Goal: Communication & Community: Answer question/provide support

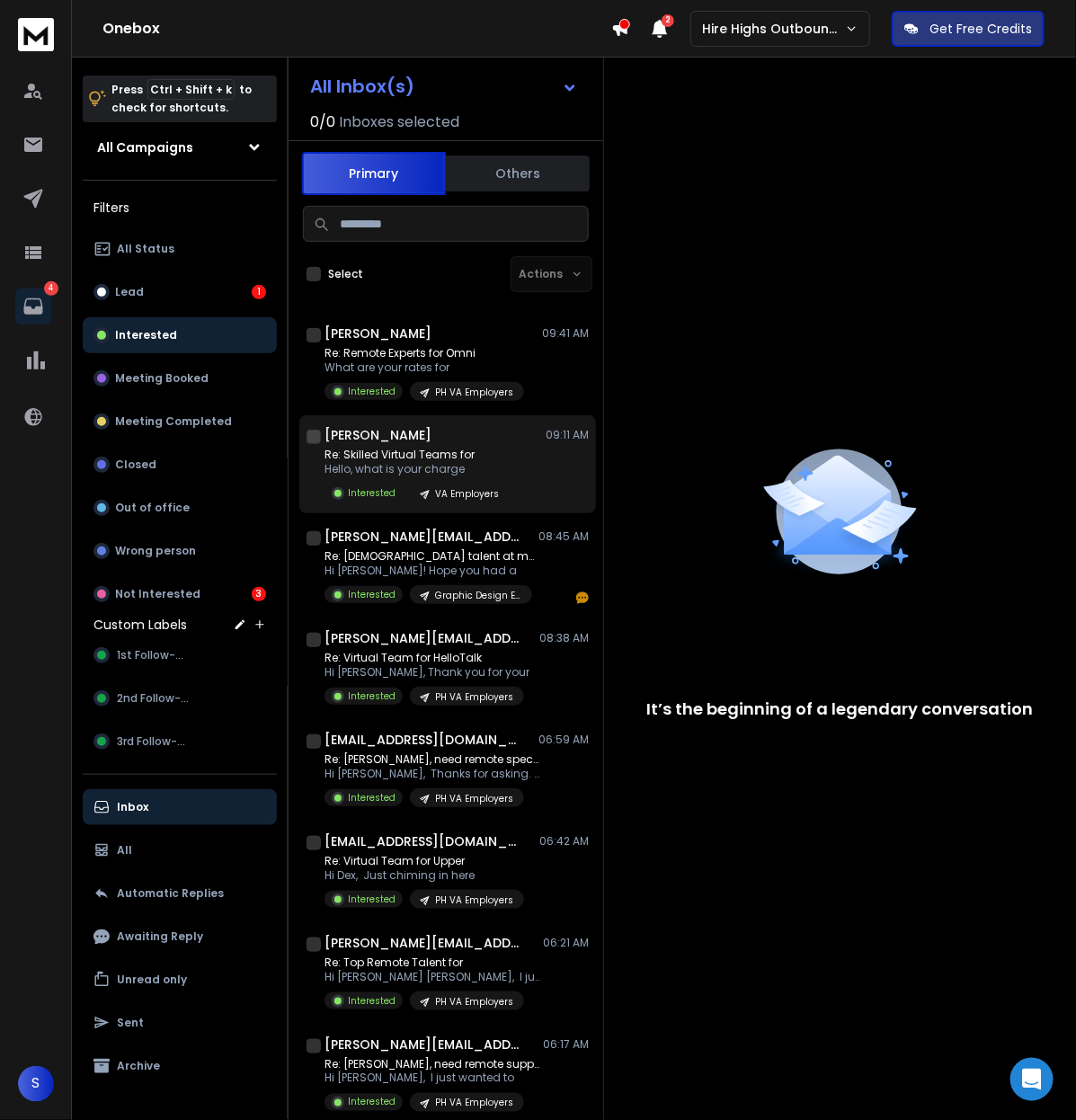
click at [437, 455] on p "Re: Skilled Virtual Teams for" at bounding box center [416, 455] width 185 height 14
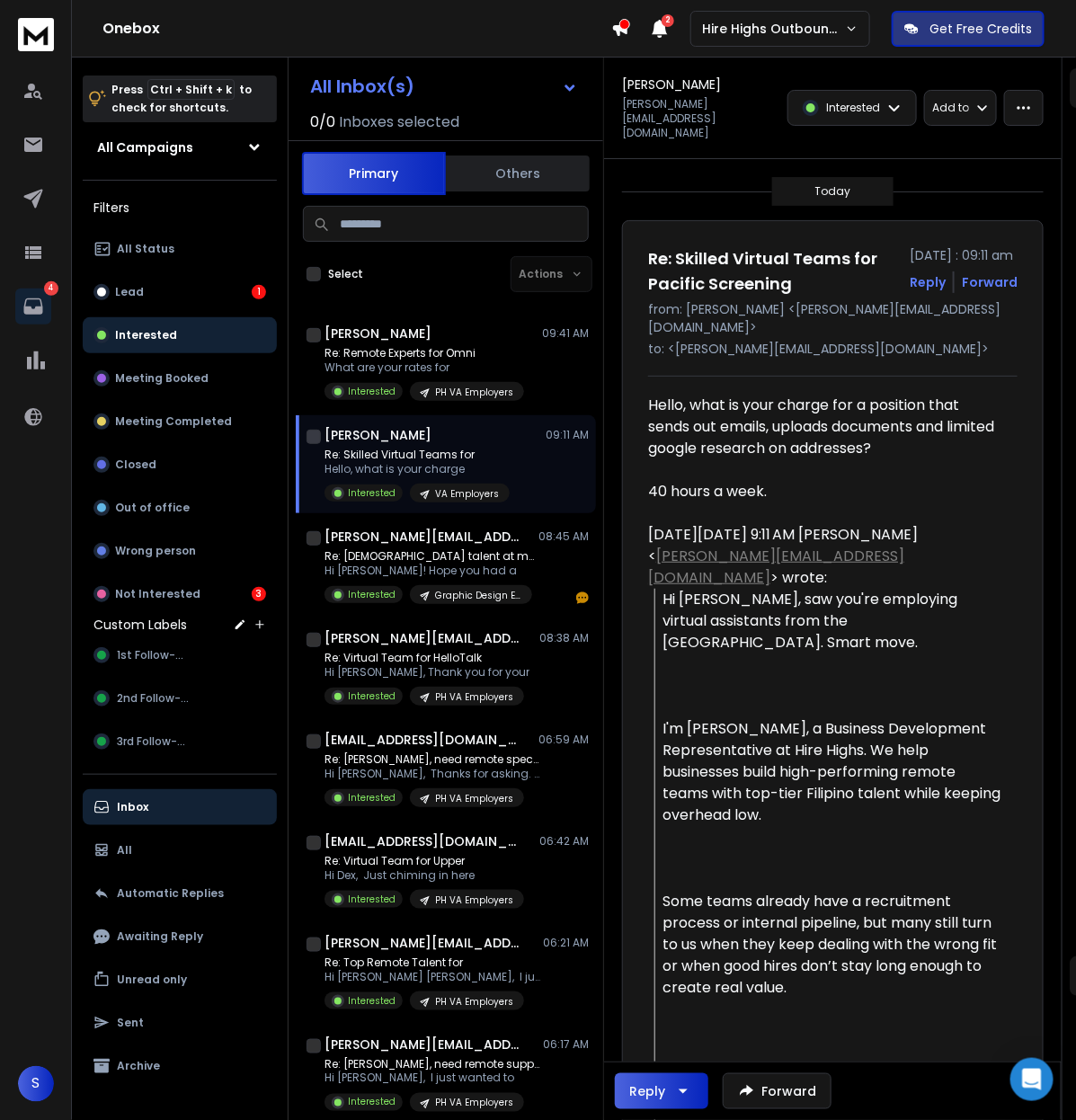
click at [692, 1089] on icon "button" at bounding box center [682, 1091] width 22 height 22
click at [694, 1046] on p "Reply All" at bounding box center [668, 1045] width 51 height 18
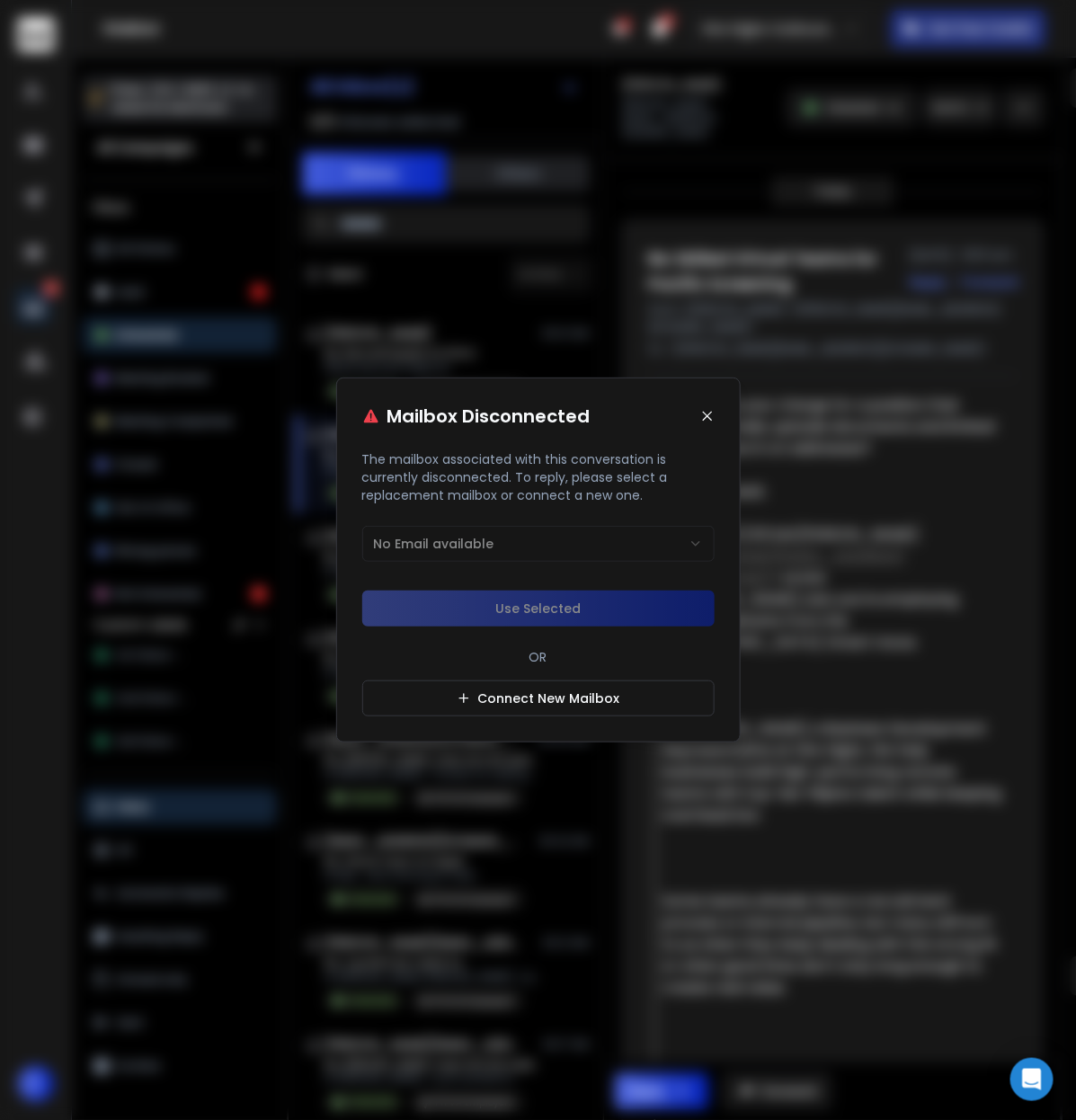
click at [701, 418] on icon at bounding box center [707, 416] width 14 height 14
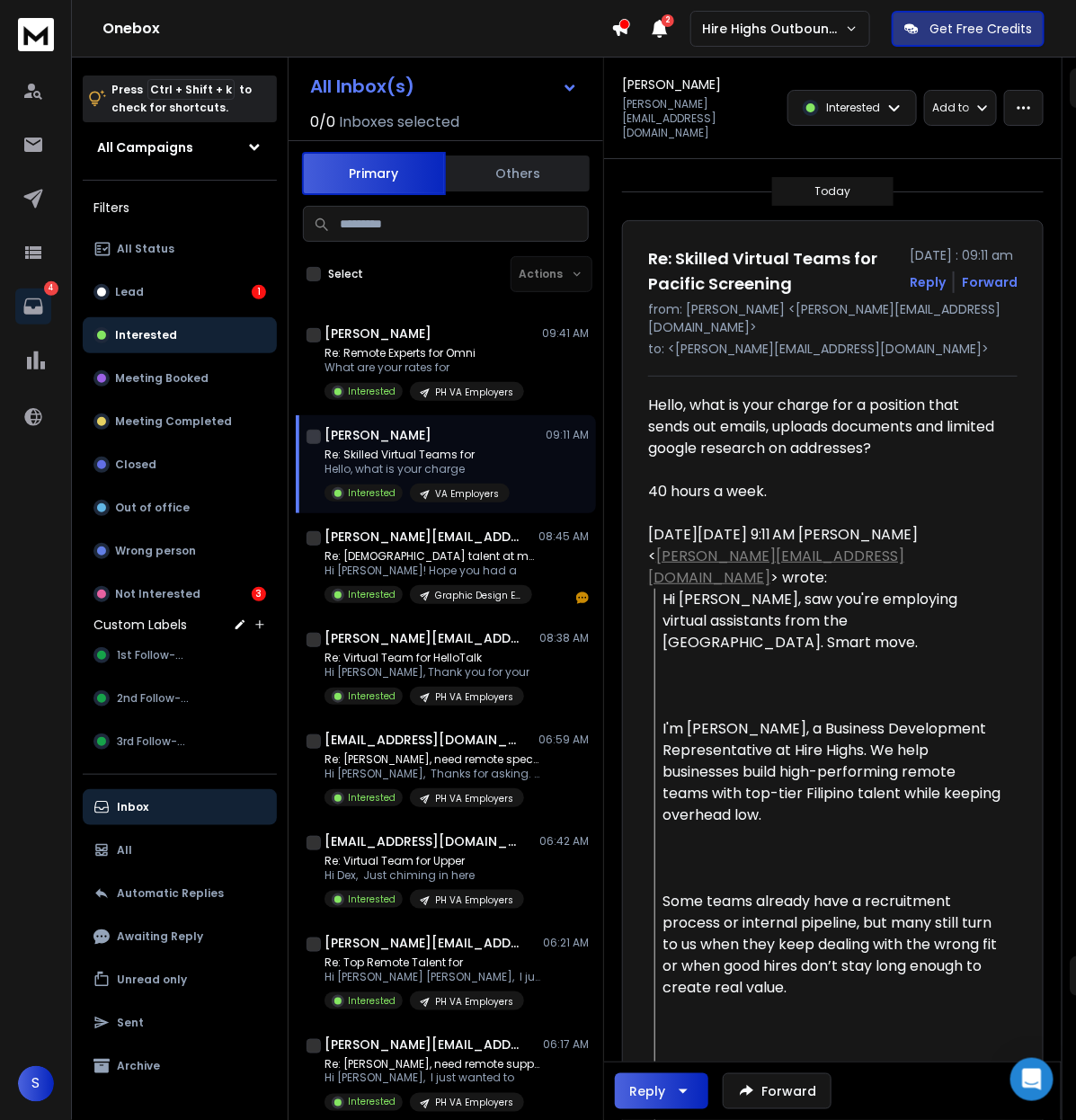
scroll to position [112, 0]
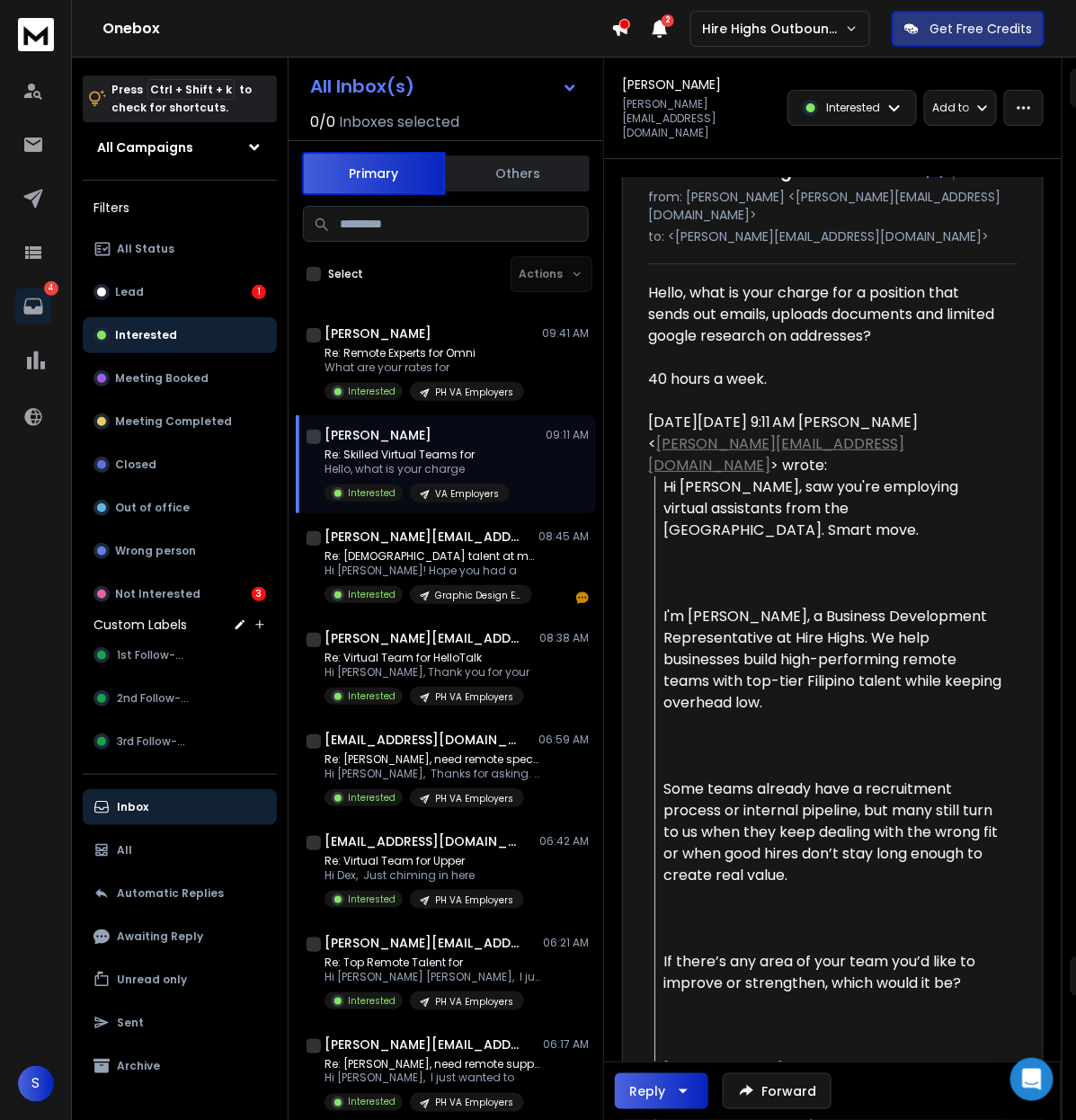
click at [679, 1095] on icon "button" at bounding box center [682, 1091] width 22 height 22
click at [681, 1046] on p "Reply All" at bounding box center [668, 1045] width 51 height 18
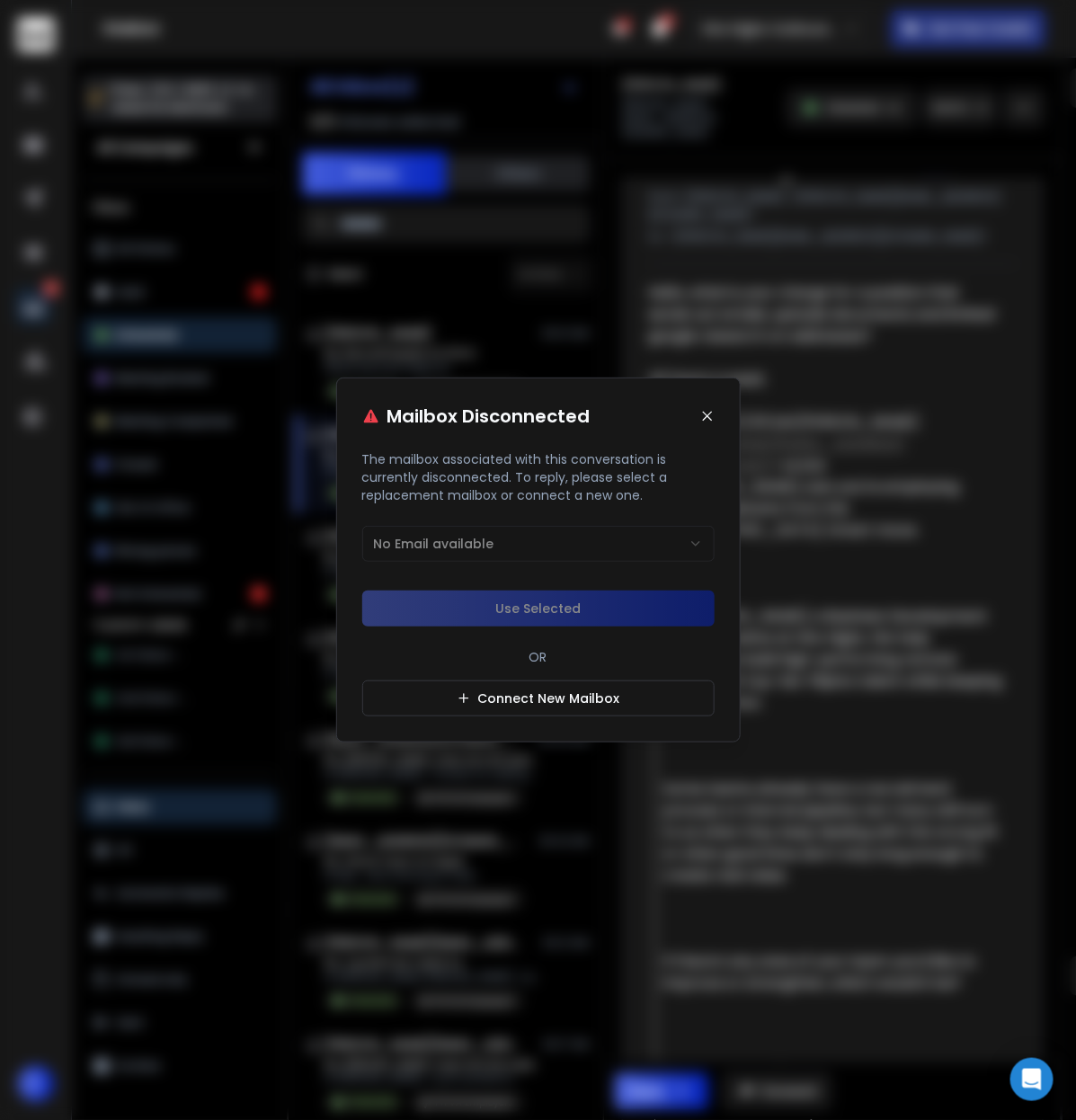
click at [711, 414] on icon at bounding box center [707, 416] width 14 height 14
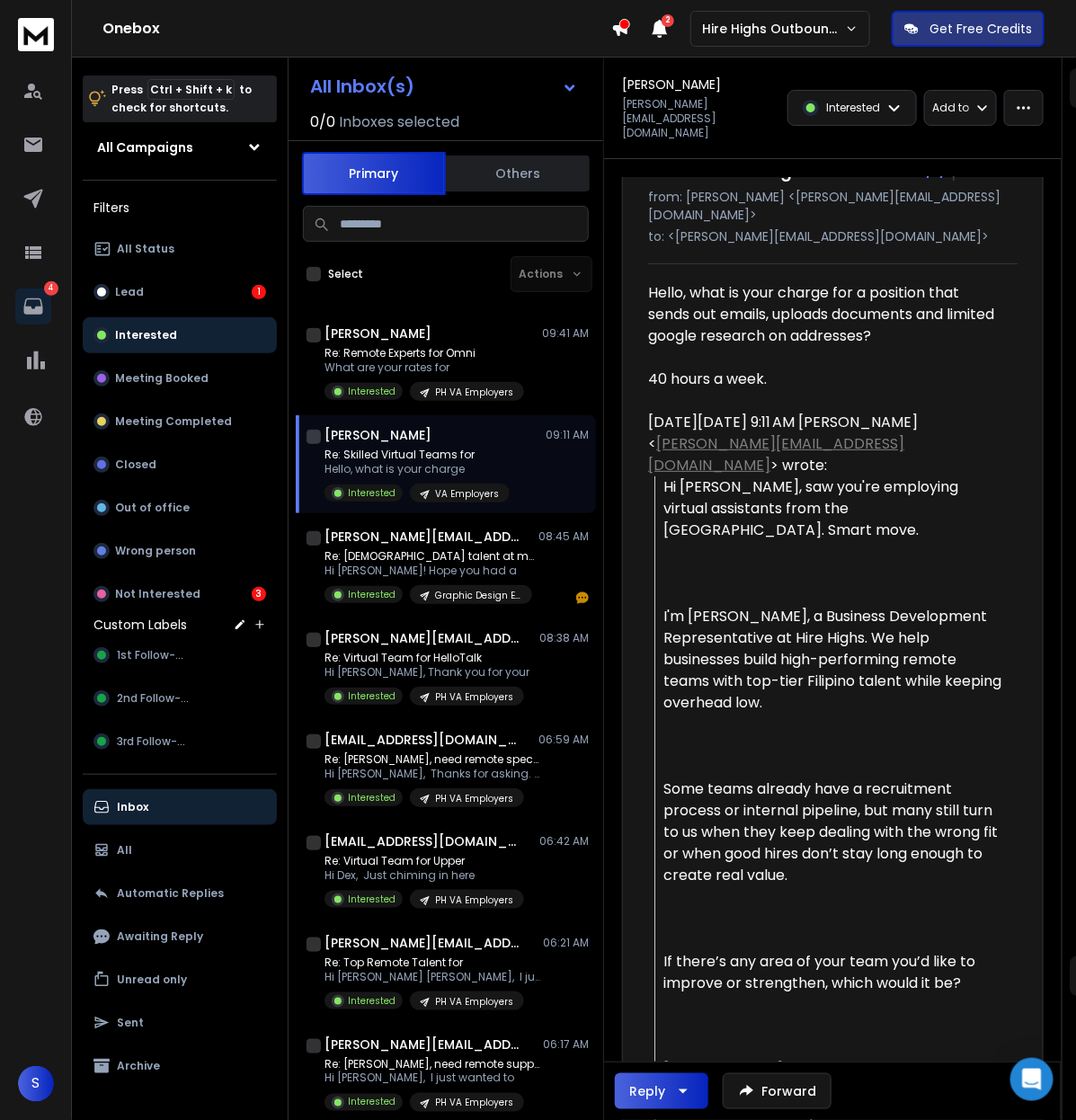
click at [34, 36] on img at bounding box center [36, 34] width 36 height 33
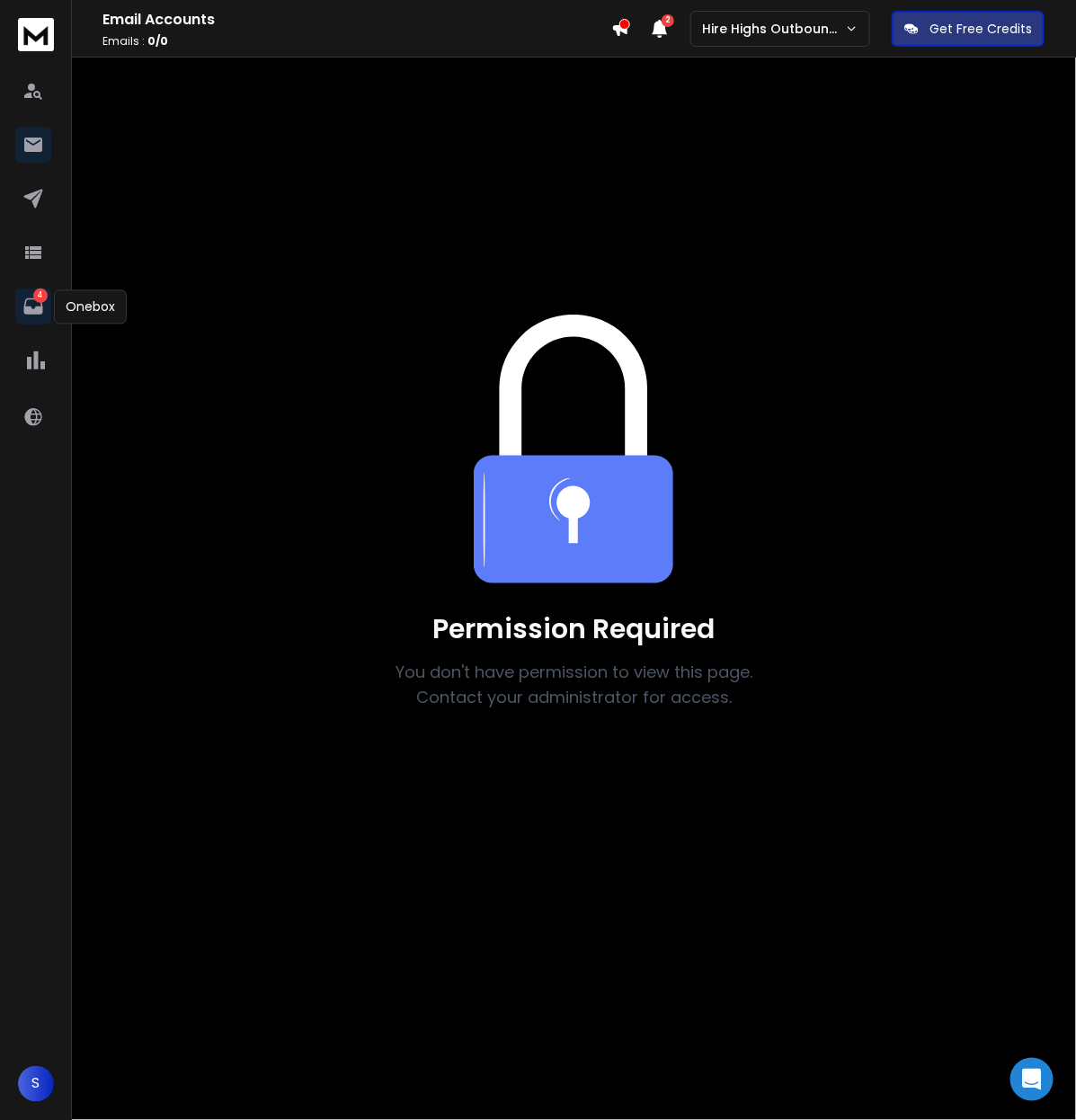
click at [37, 299] on p "4" at bounding box center [40, 295] width 14 height 14
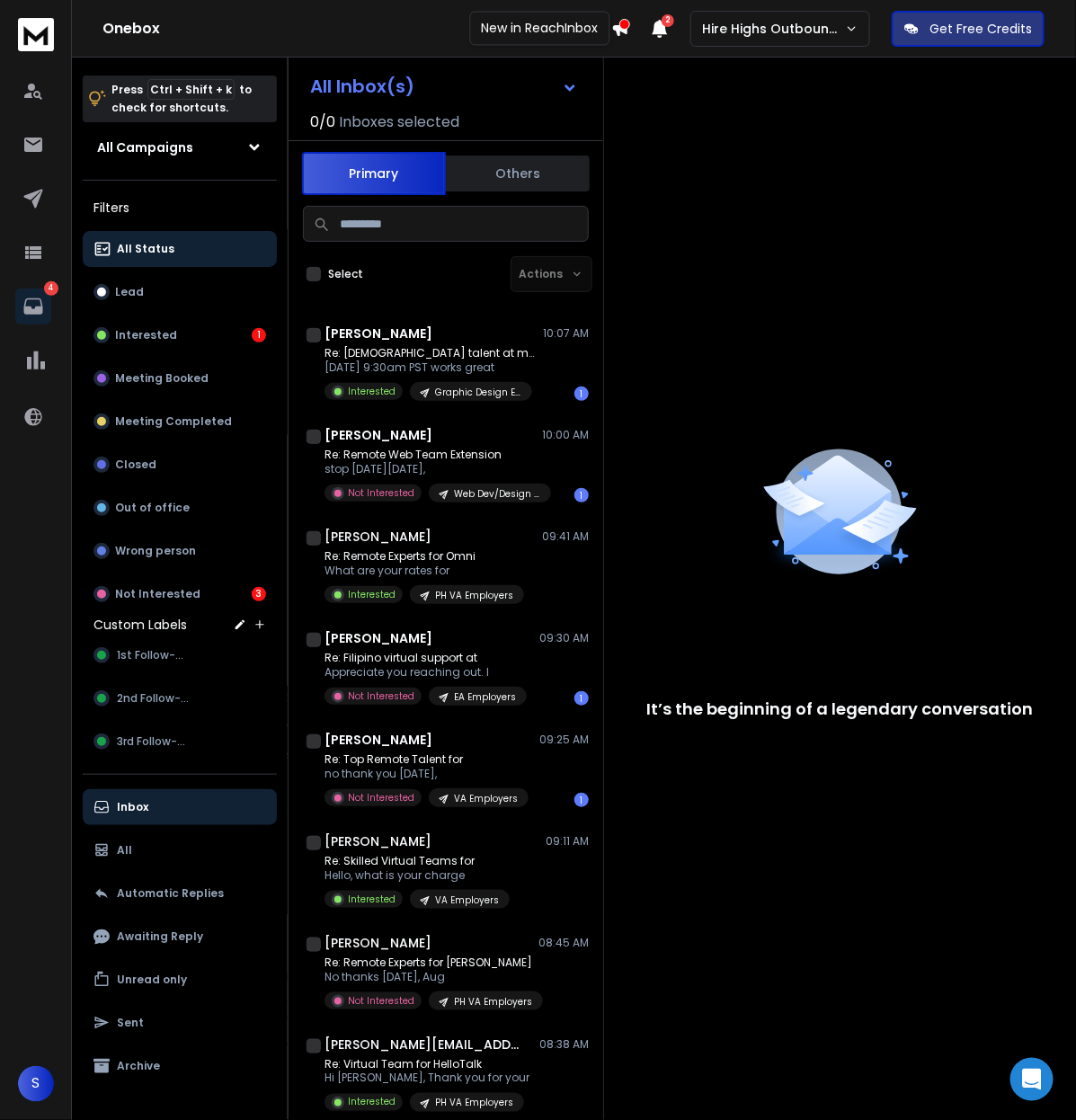
click at [625, 28] on div at bounding box center [624, 24] width 10 height 10
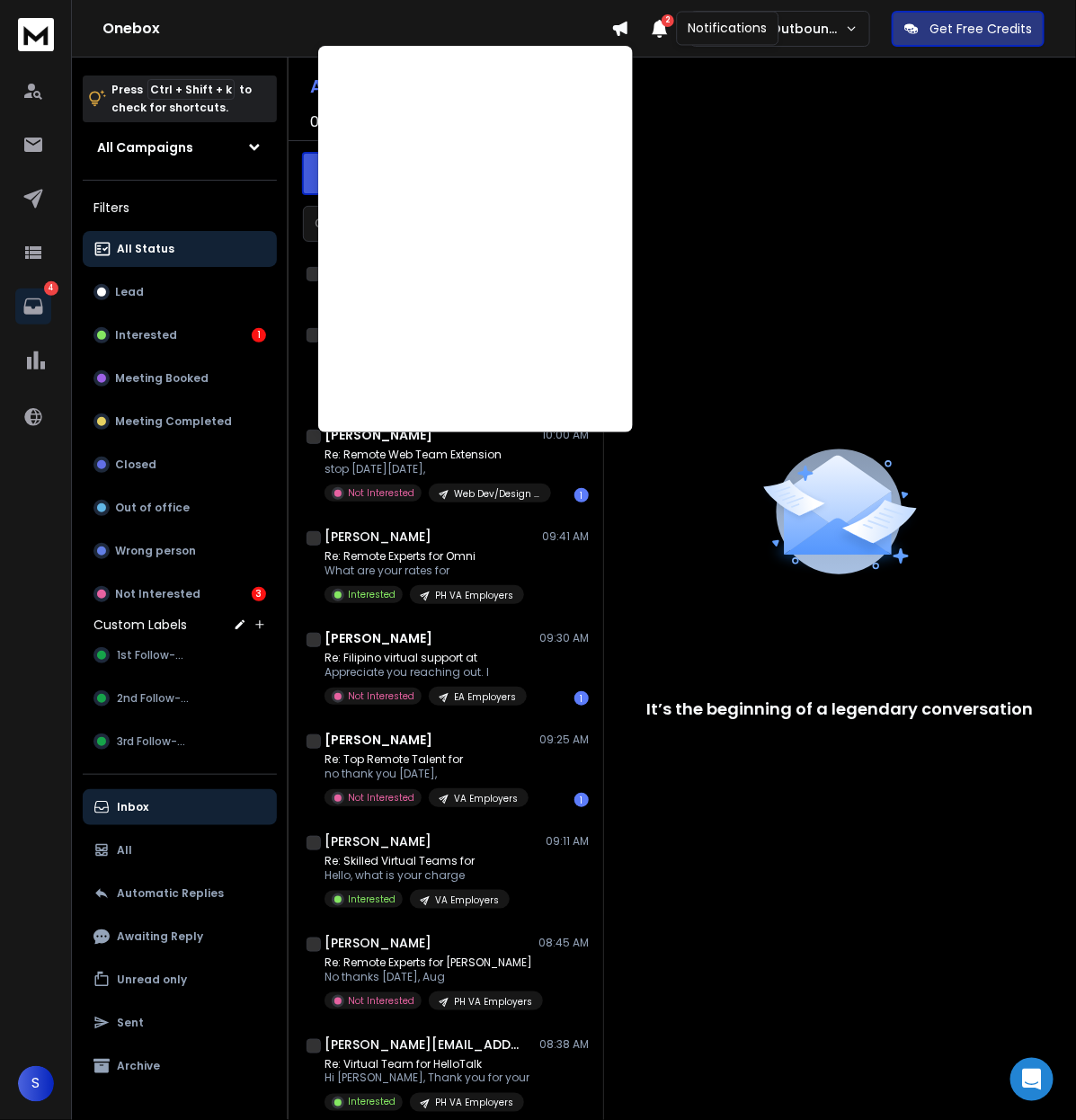
click at [662, 30] on icon at bounding box center [660, 28] width 16 height 18
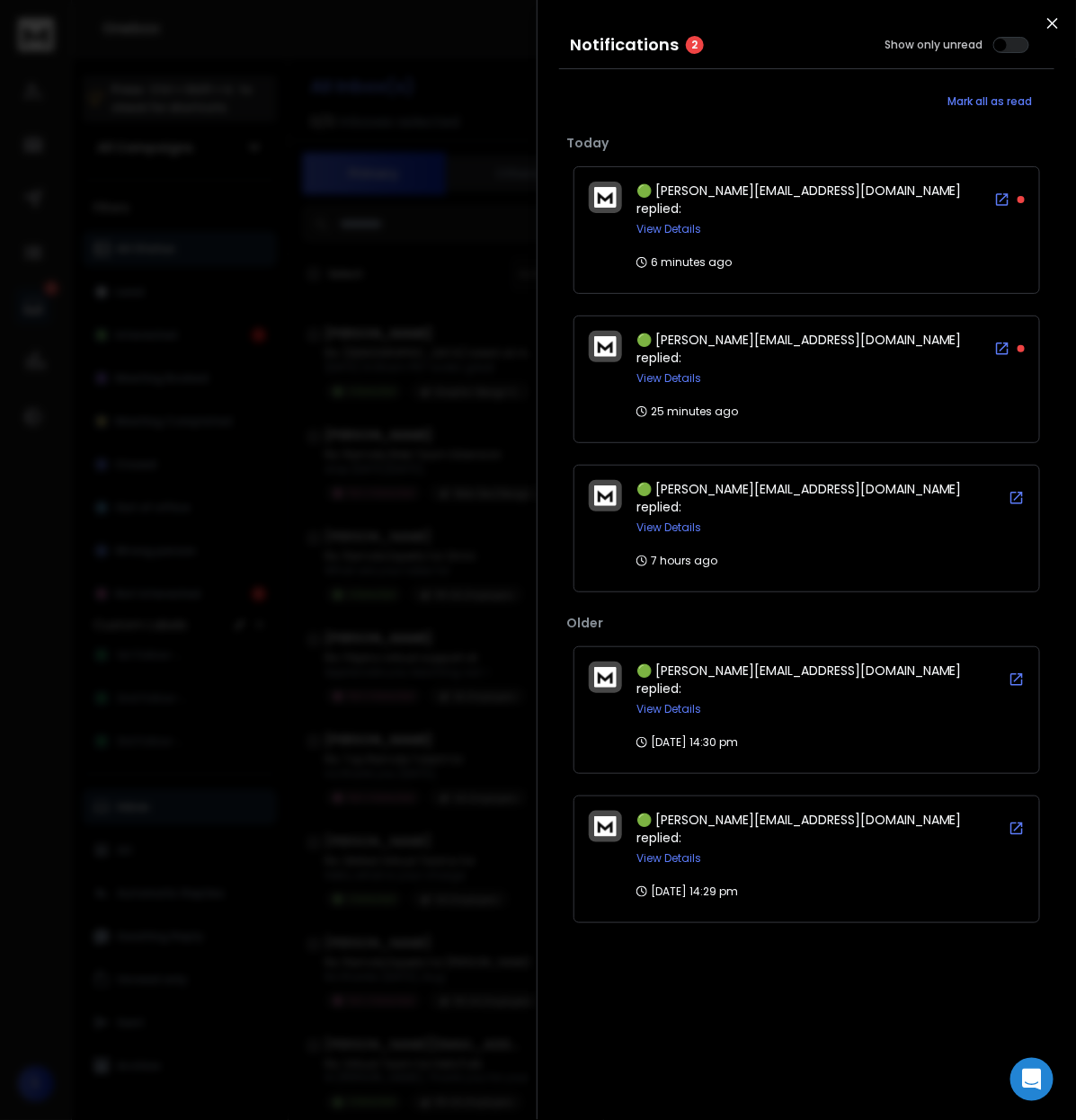
click at [1057, 23] on icon "button" at bounding box center [1052, 23] width 18 height 18
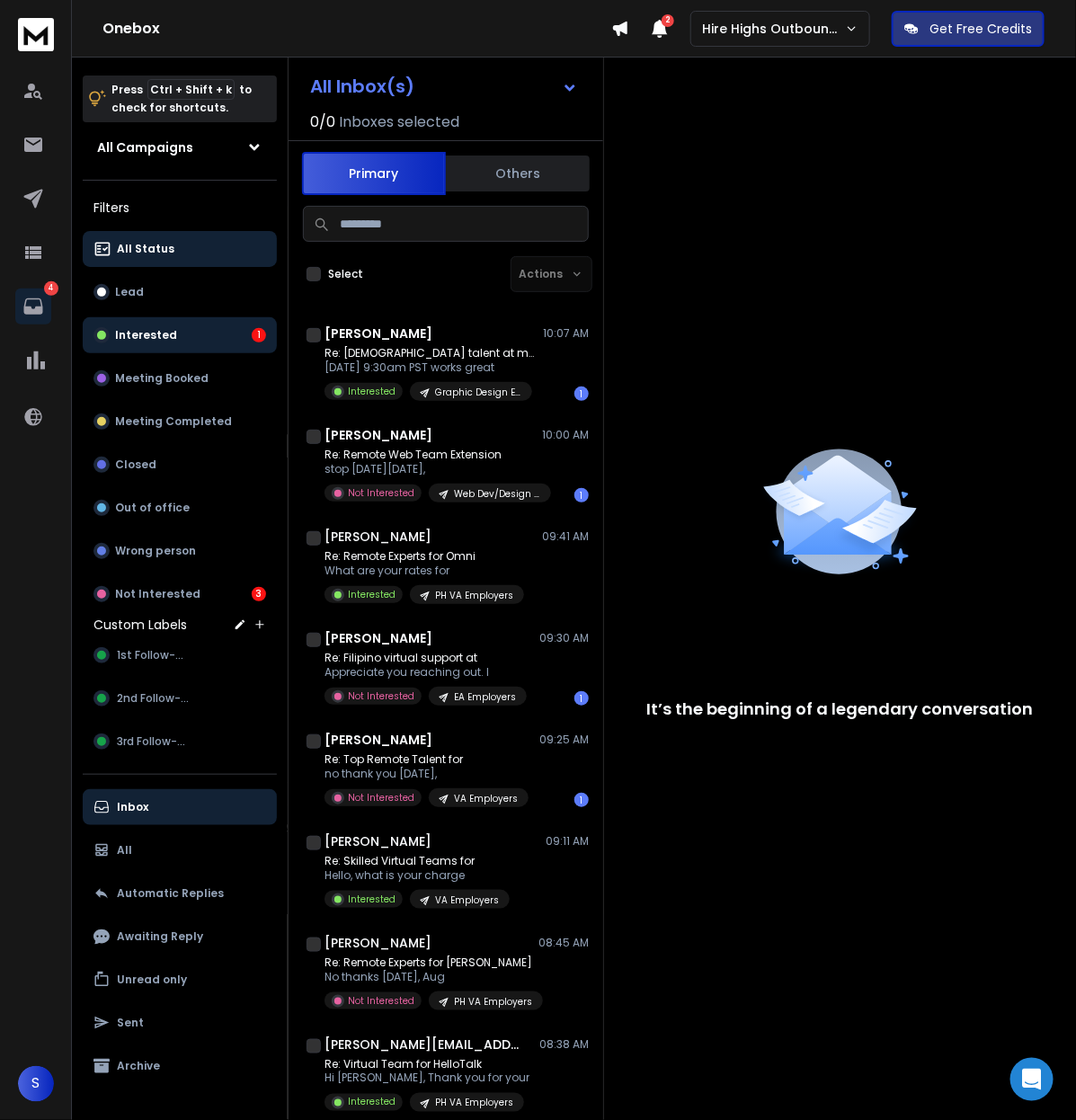
click at [133, 336] on p "Interested" at bounding box center [146, 335] width 62 height 14
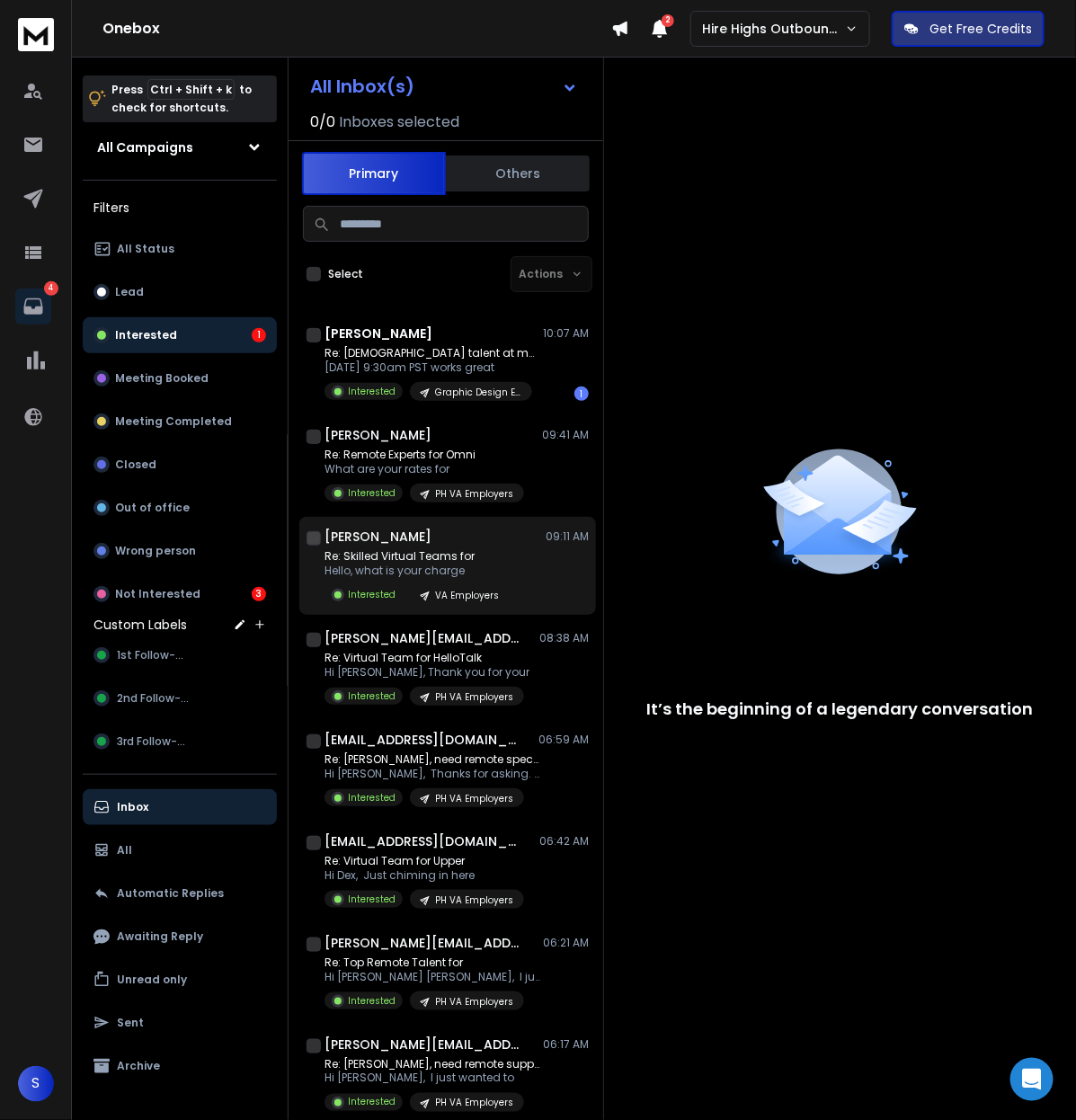
click at [478, 551] on p "Re: Skilled Virtual Teams for" at bounding box center [416, 556] width 185 height 14
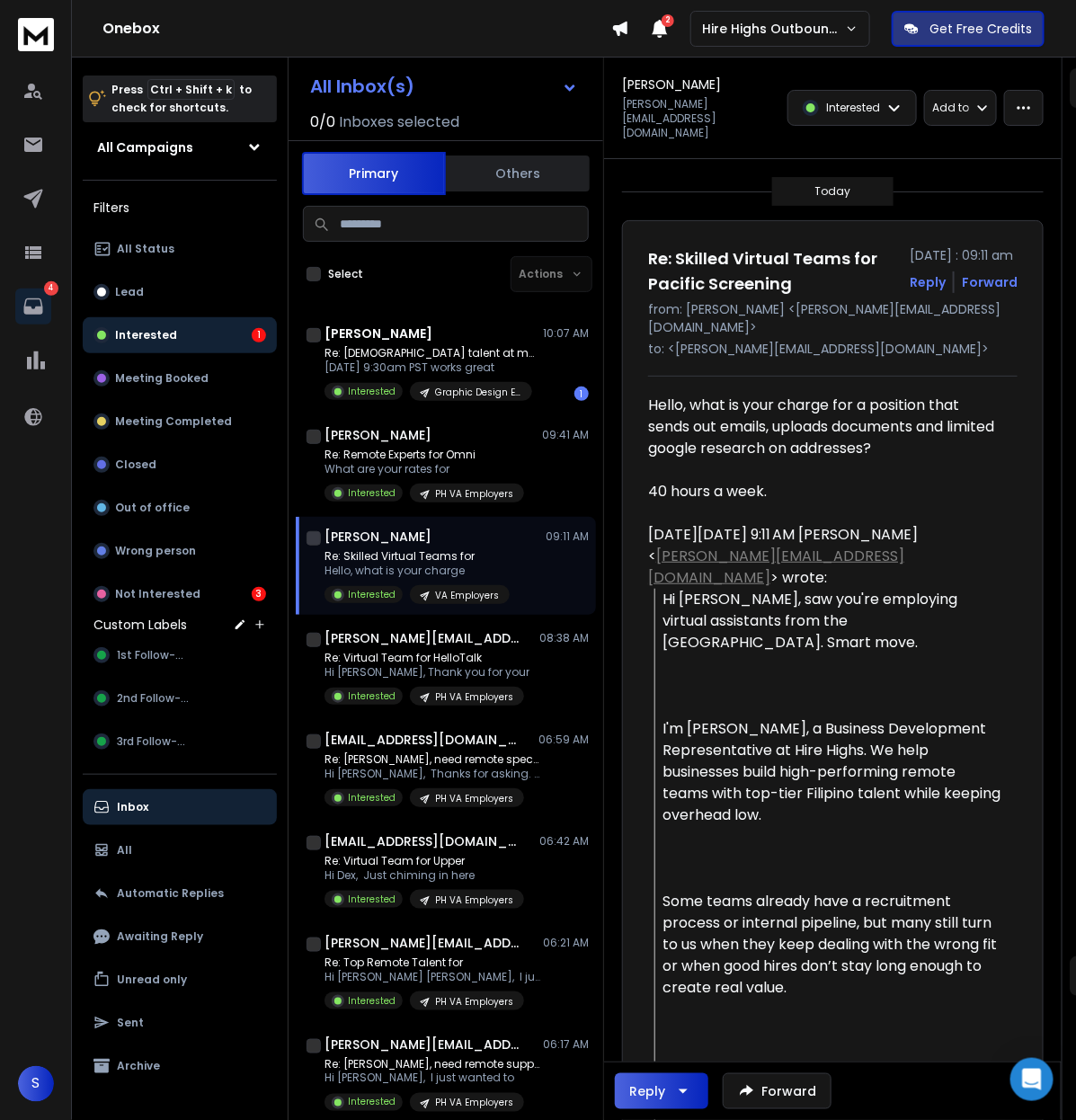
click at [689, 1085] on icon "button" at bounding box center [682, 1091] width 22 height 22
click at [684, 1041] on p "Reply All" at bounding box center [668, 1045] width 51 height 18
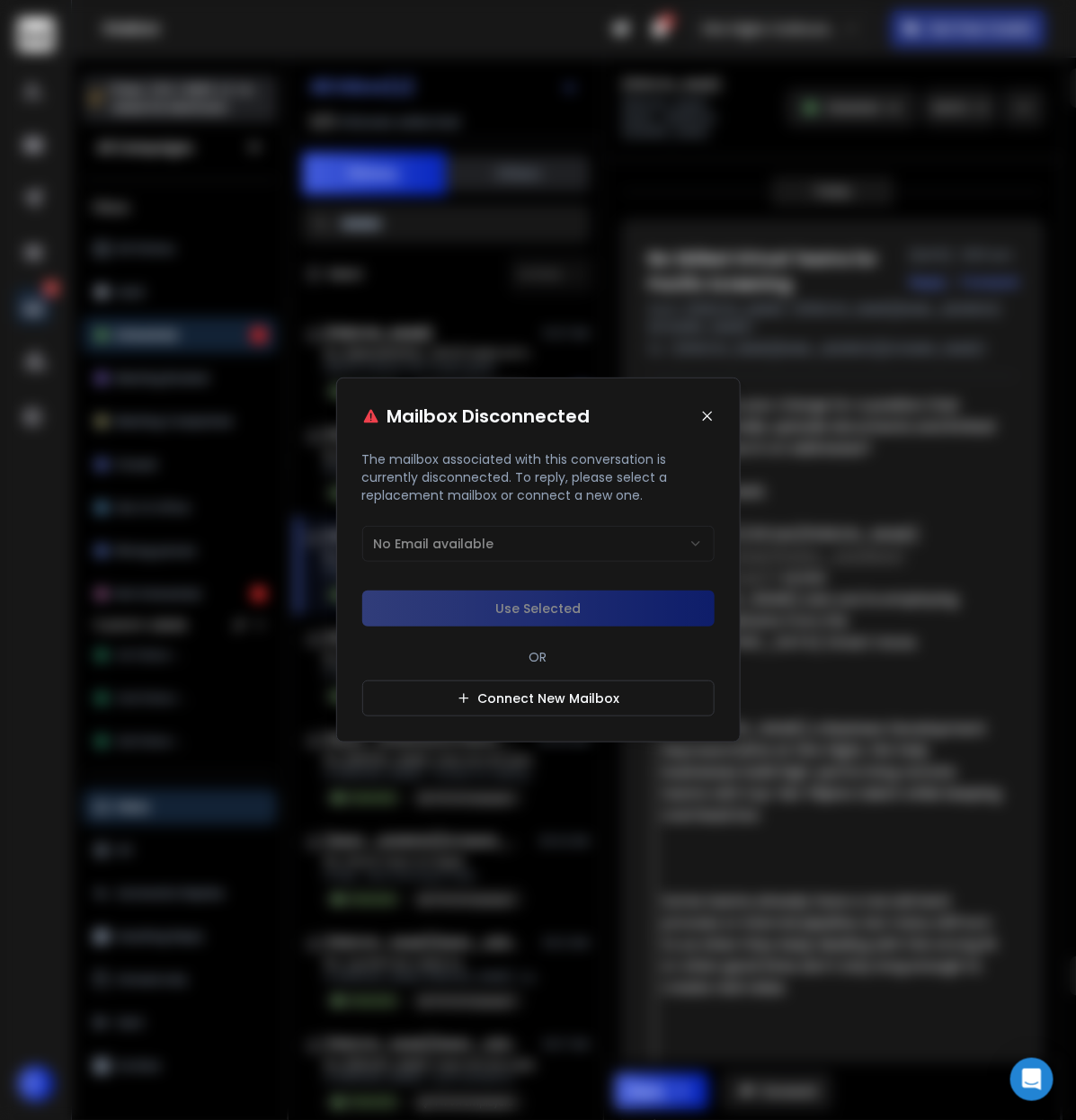
click at [707, 411] on icon at bounding box center [707, 416] width 14 height 14
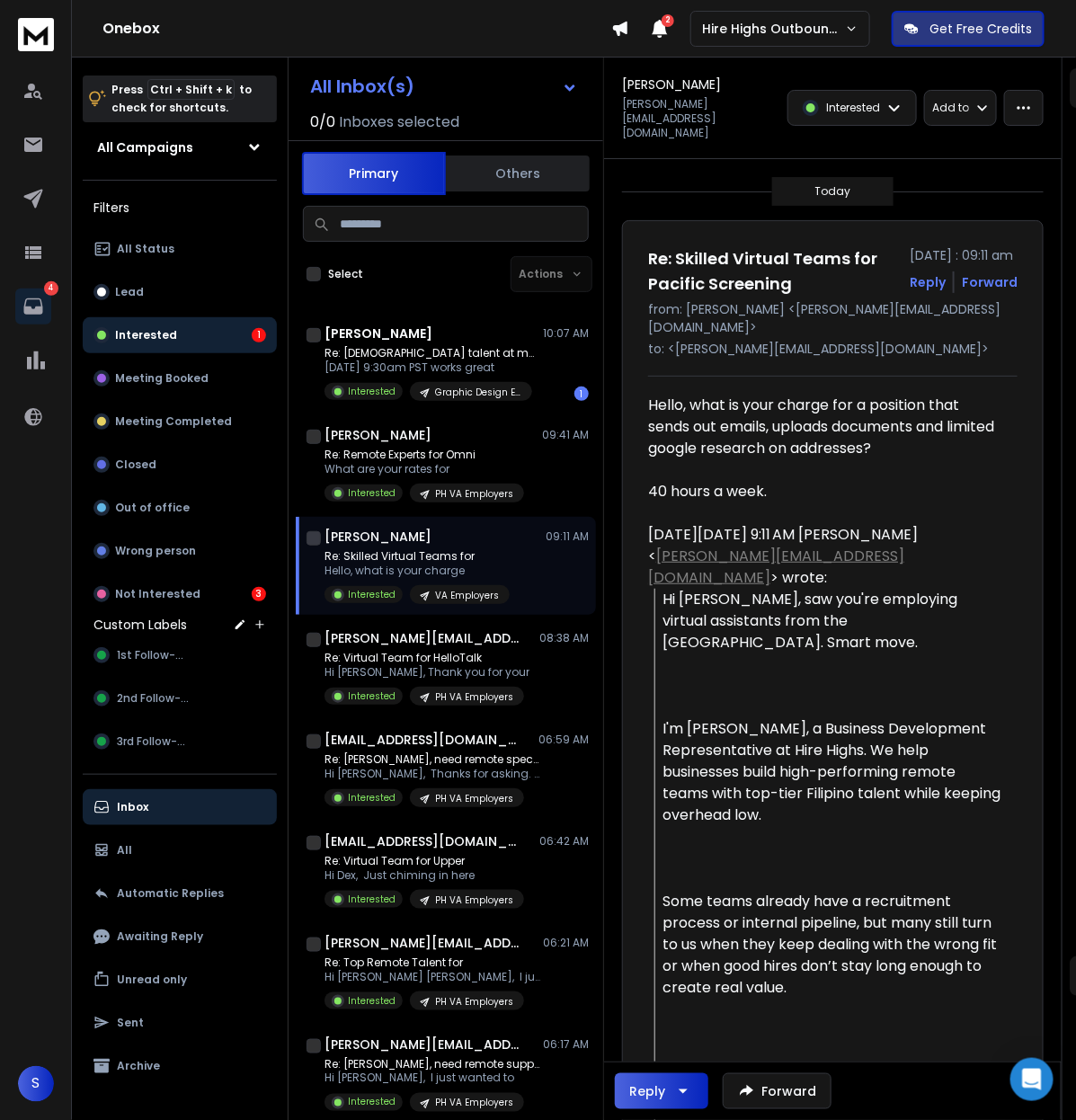
click at [155, 334] on p "Interested" at bounding box center [146, 335] width 62 height 14
click at [155, 325] on button "Interested 1" at bounding box center [180, 336] width 194 height 36
click at [133, 293] on p "Lead" at bounding box center [130, 292] width 29 height 14
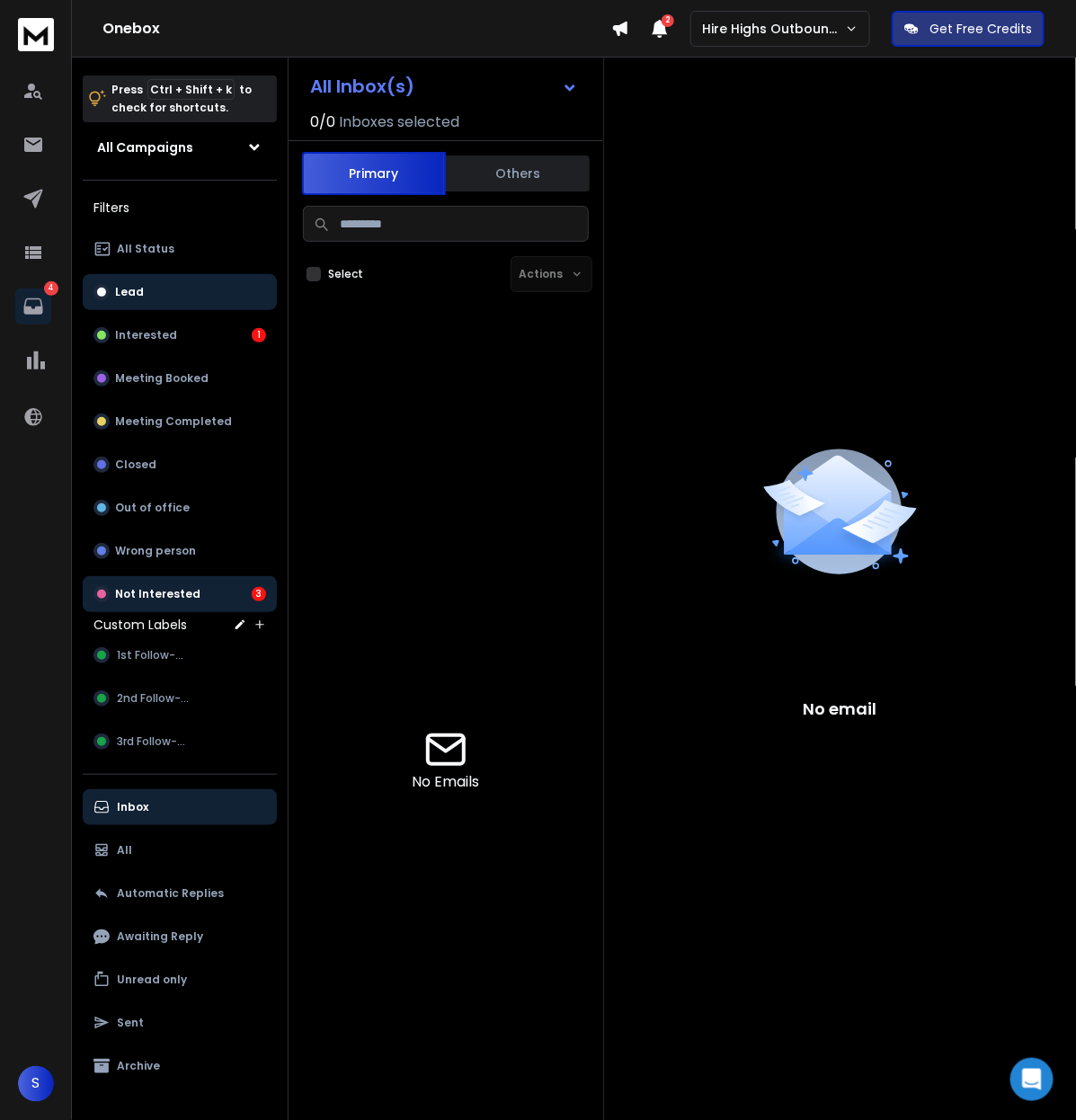
click at [181, 593] on p "Not Interested" at bounding box center [158, 594] width 86 height 14
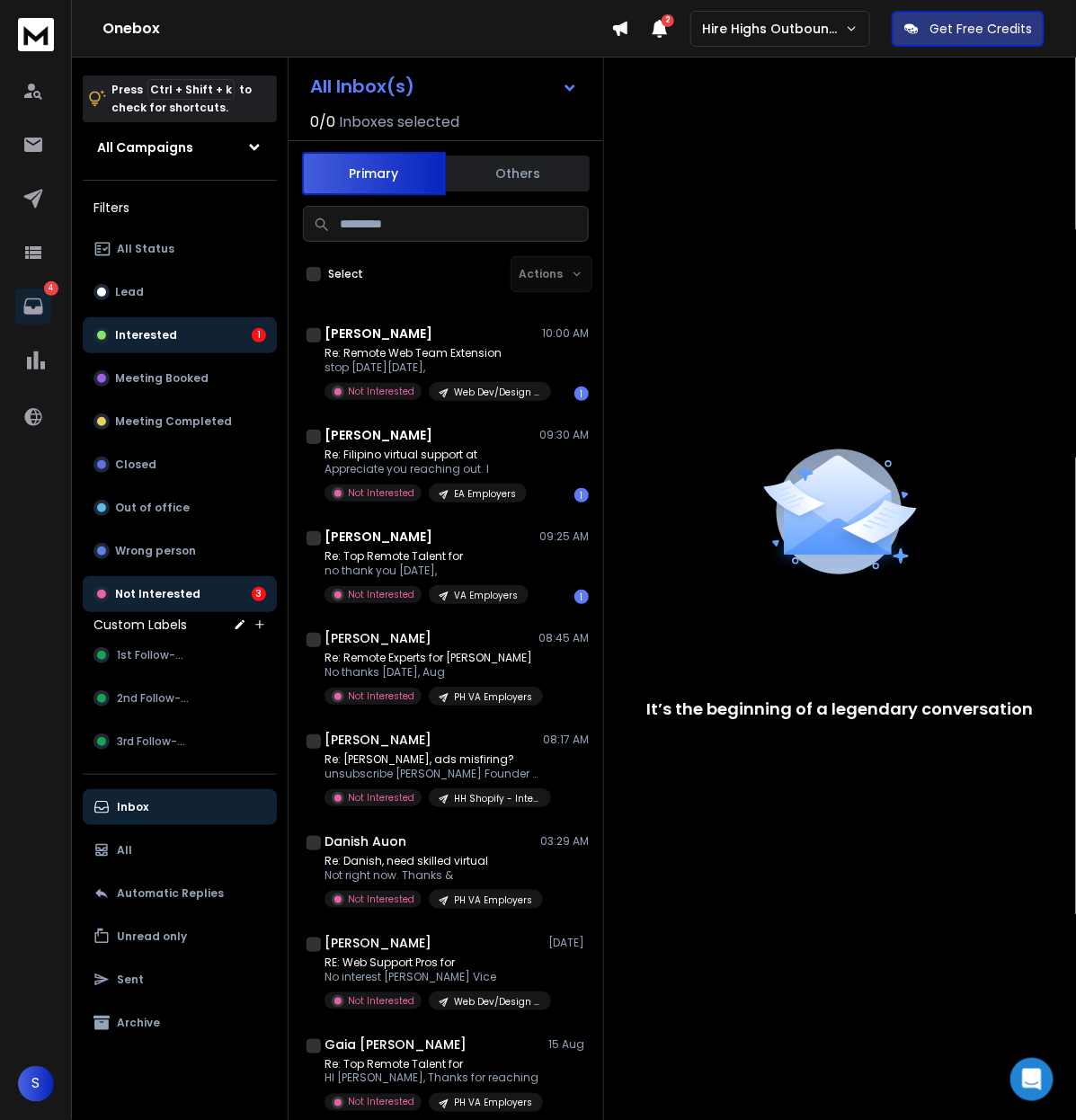
click at [151, 324] on button "Interested 1" at bounding box center [180, 336] width 194 height 36
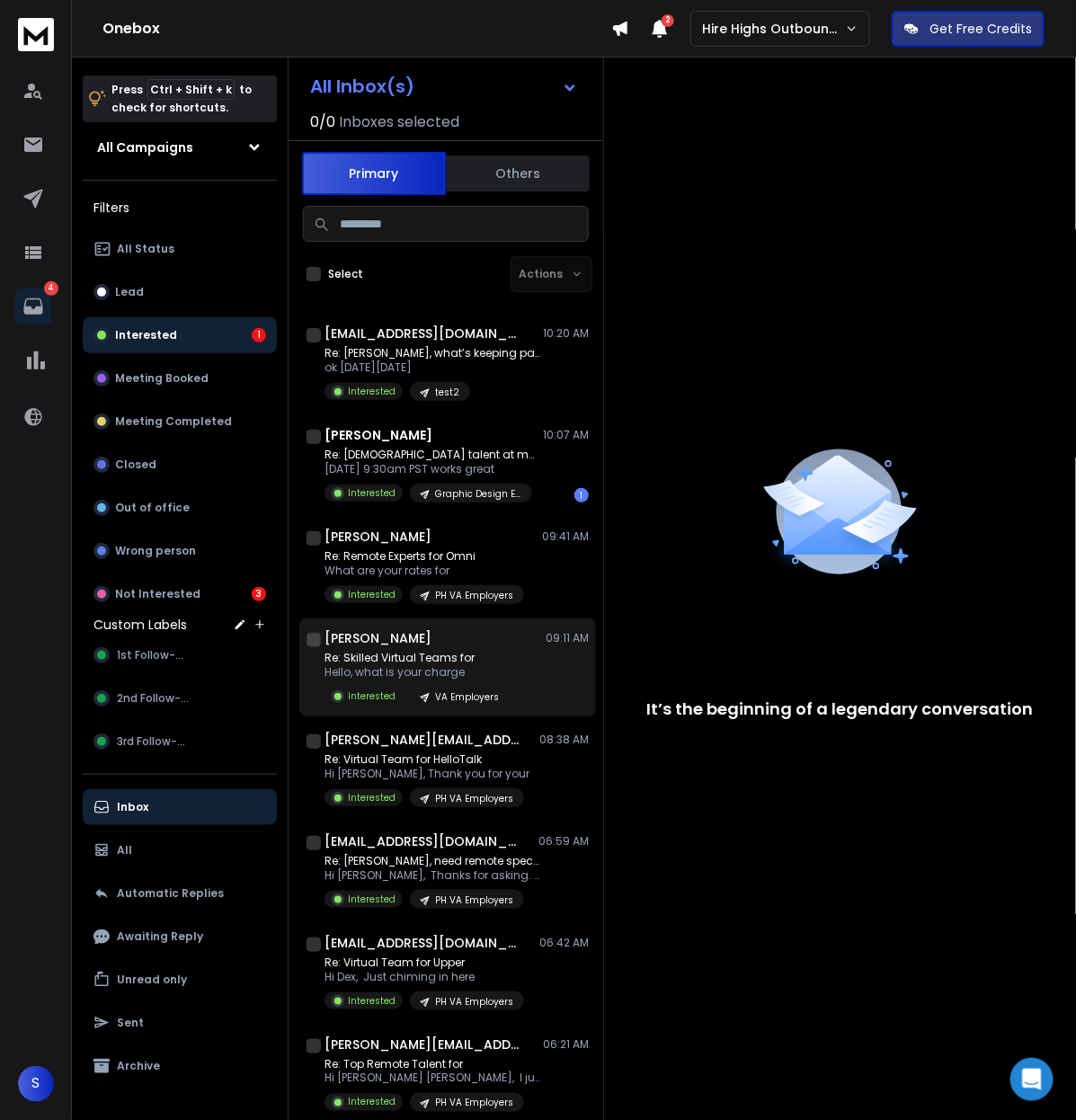
click at [435, 662] on p "Re: Skilled Virtual Teams for" at bounding box center [416, 658] width 185 height 14
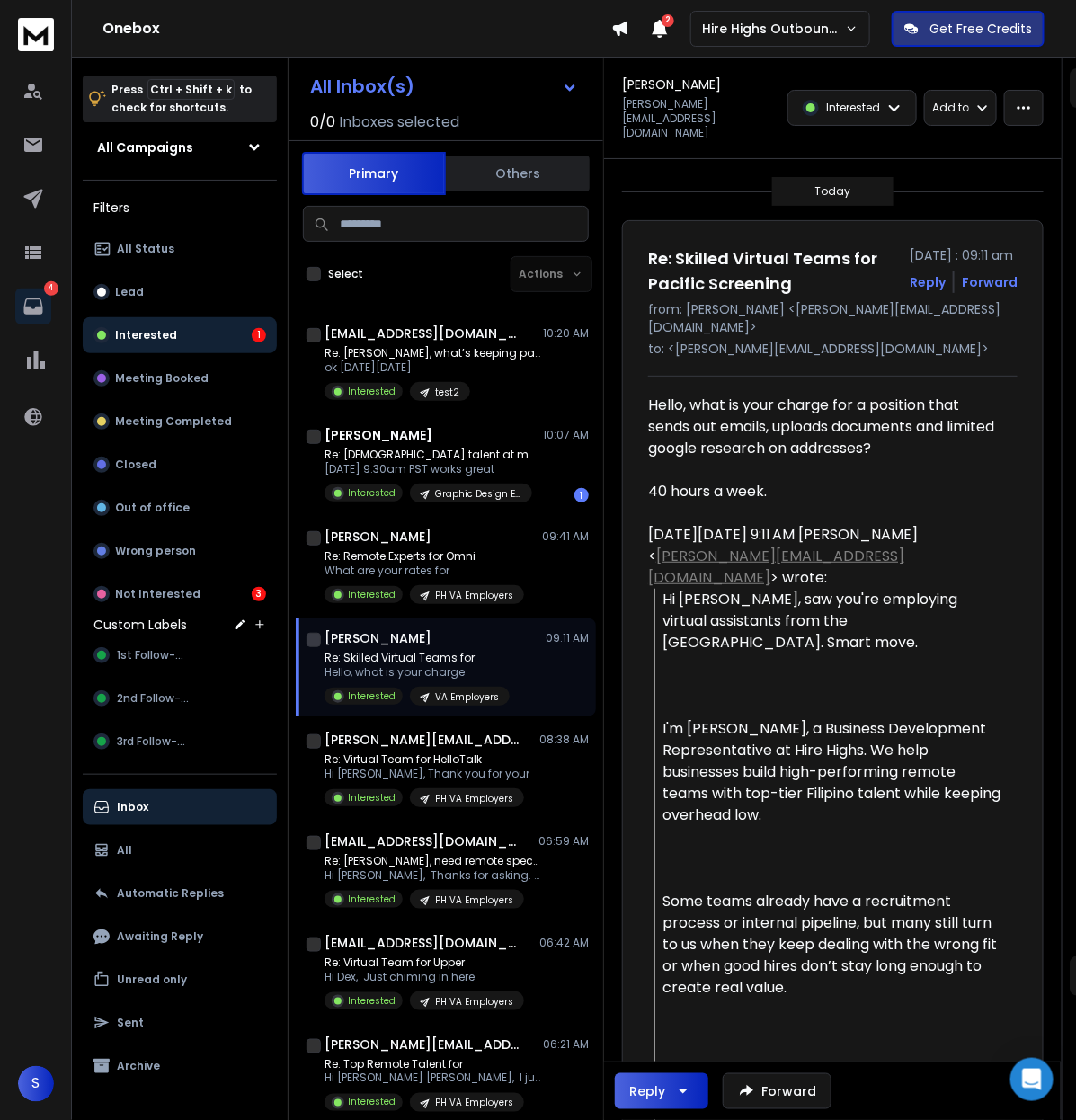
click at [683, 1101] on icon "button" at bounding box center [682, 1091] width 22 height 22
click at [683, 1049] on p "Reply All" at bounding box center [668, 1045] width 51 height 18
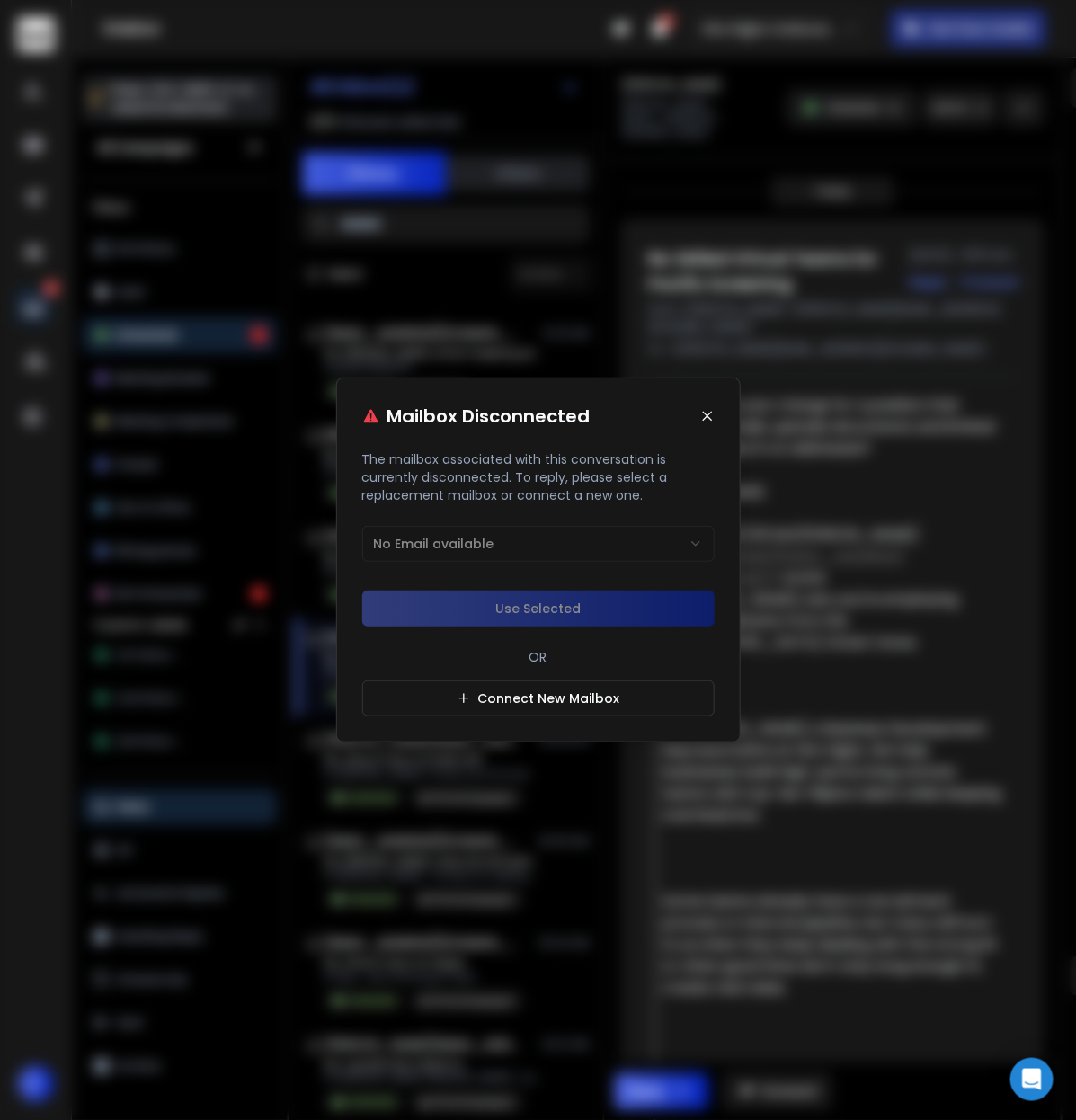
click at [717, 411] on div "Mailbox Disconnected The mailbox associated with this conversation is currently…" at bounding box center [538, 560] width 404 height 365
click at [708, 410] on icon at bounding box center [707, 416] width 14 height 14
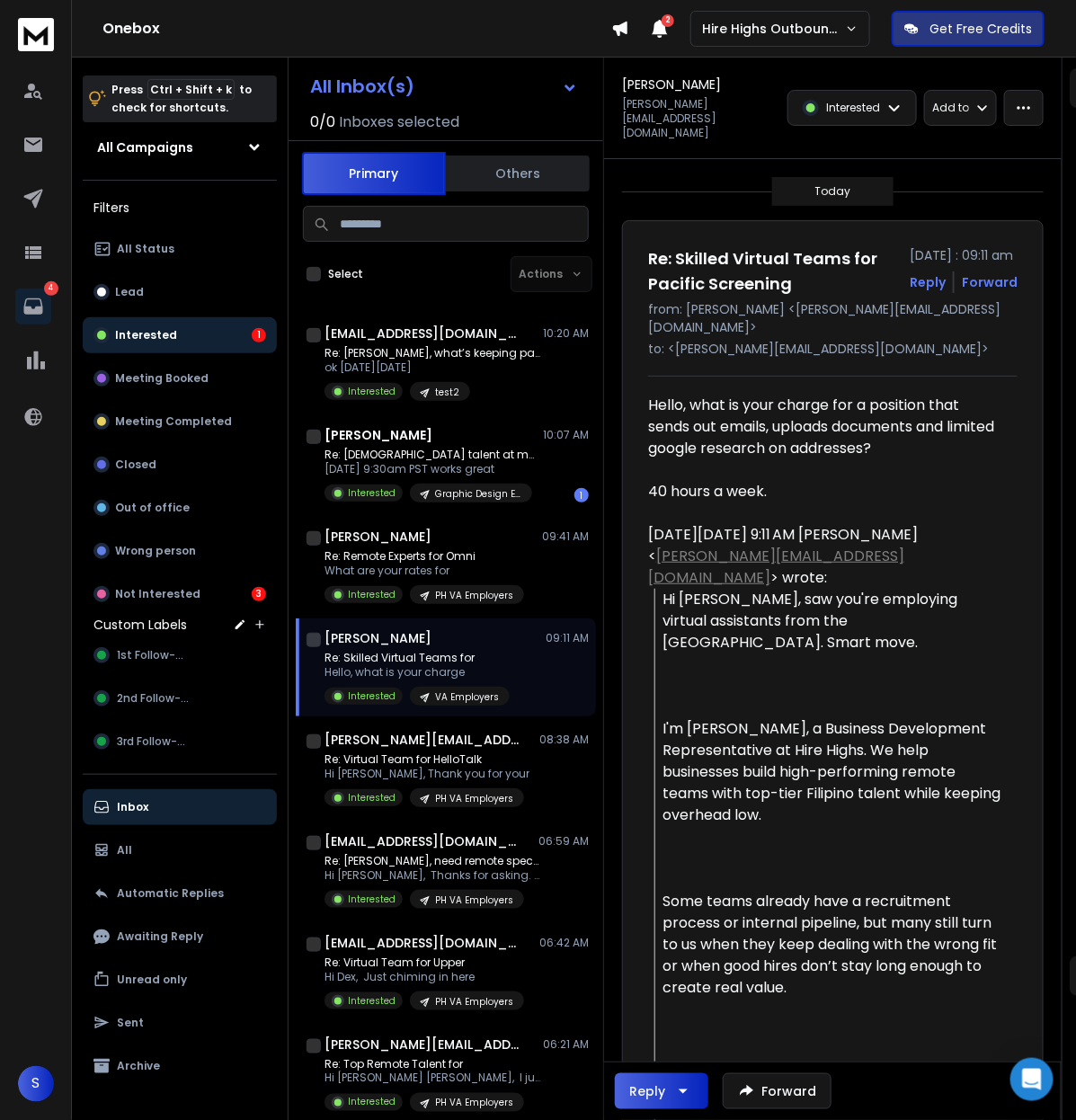
click at [686, 1081] on icon "button" at bounding box center [682, 1091] width 22 height 22
click at [676, 1036] on p "Reply All" at bounding box center [668, 1045] width 51 height 18
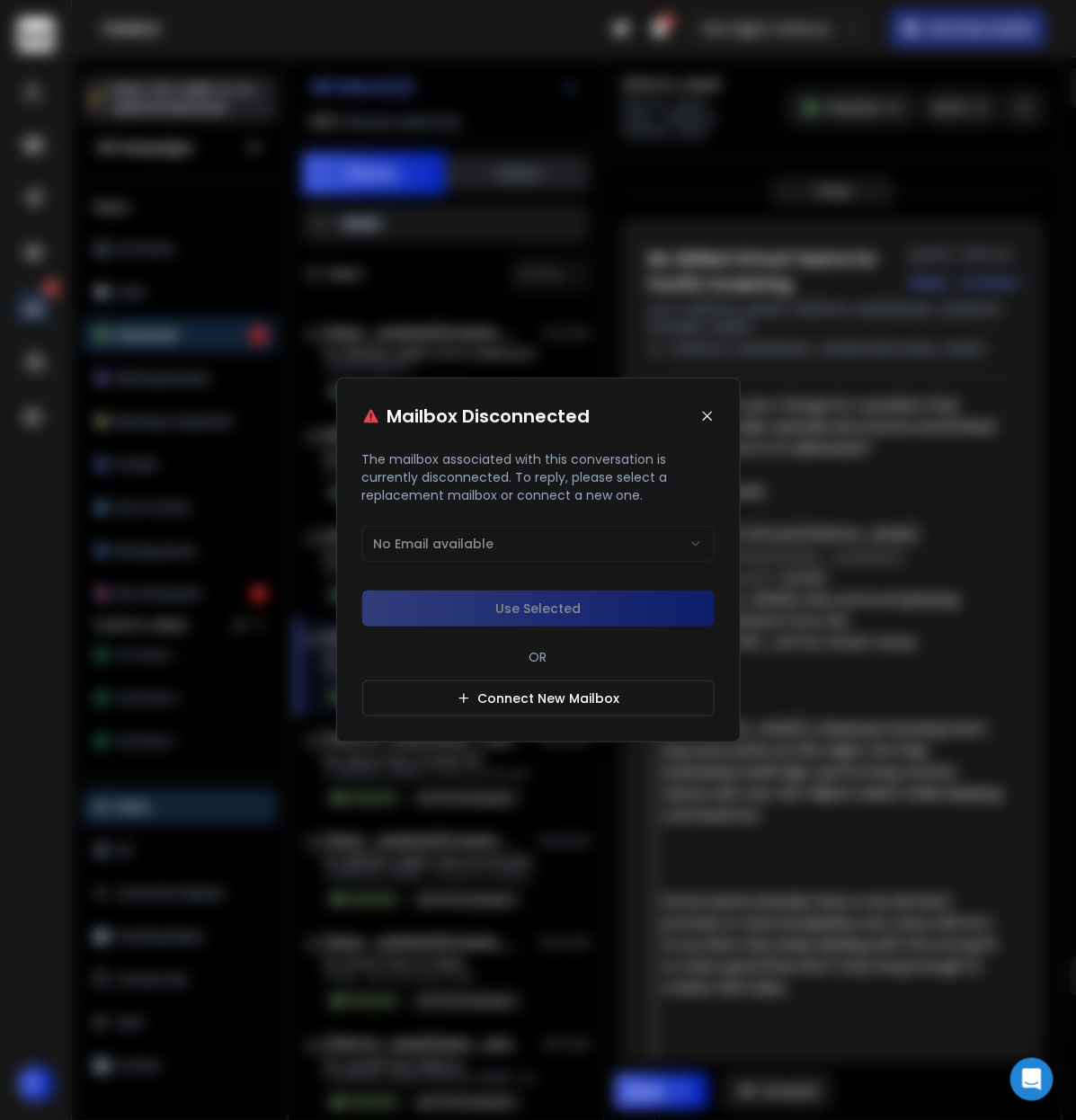
click at [710, 417] on icon at bounding box center [707, 416] width 14 height 14
